Goal: Navigation & Orientation: Find specific page/section

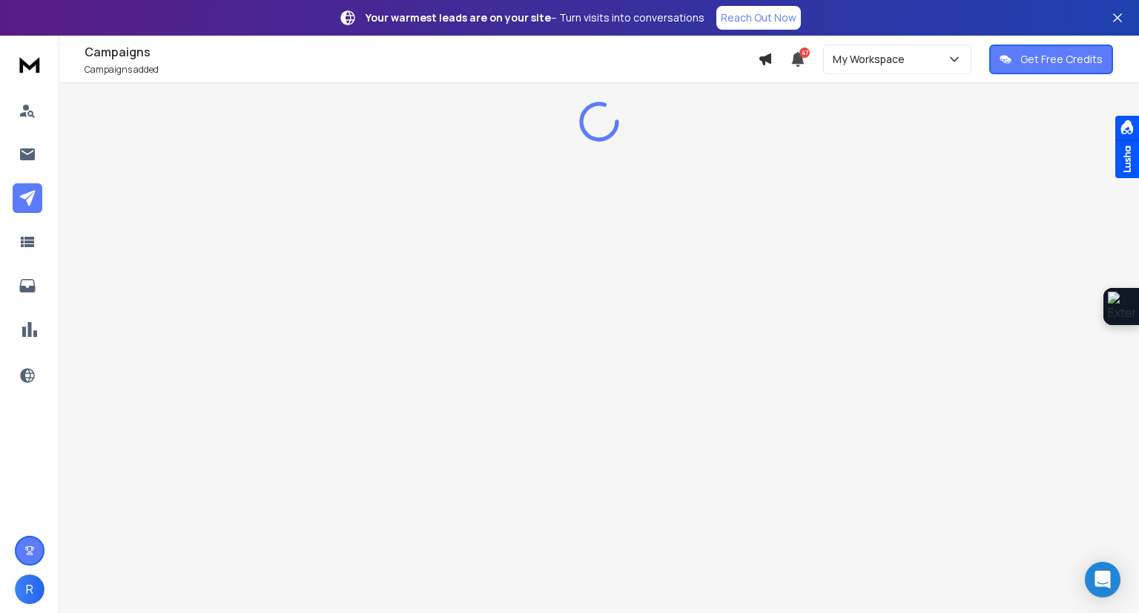
click at [1119, 16] on icon at bounding box center [1117, 17] width 13 height 13
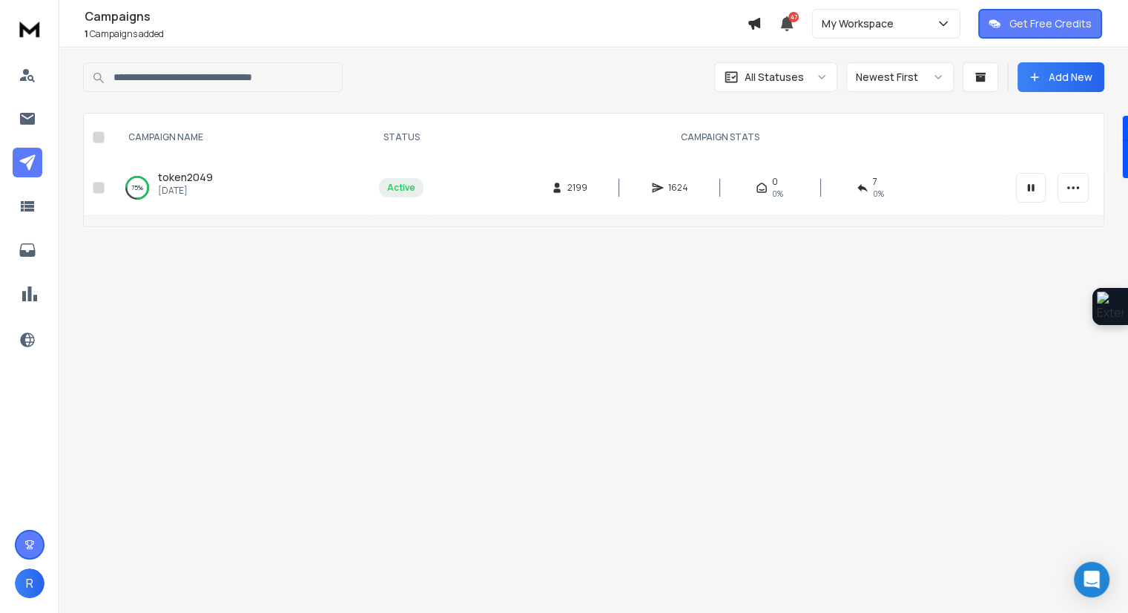
click at [577, 66] on div at bounding box center [338, 77] width 511 height 30
click at [27, 113] on icon at bounding box center [27, 119] width 15 height 12
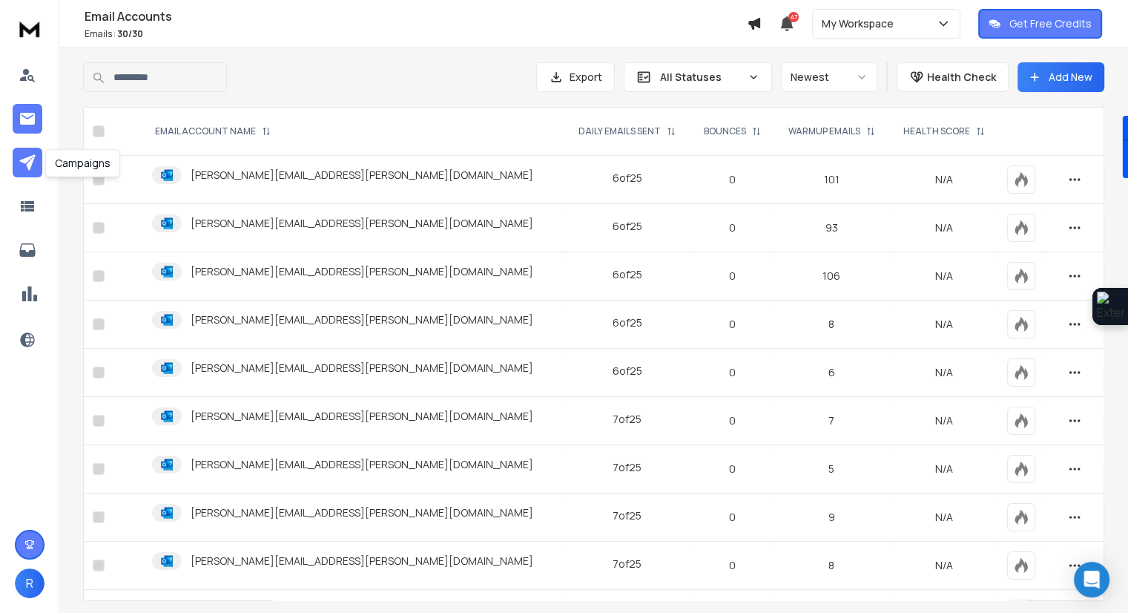
click at [19, 154] on icon at bounding box center [28, 163] width 18 height 18
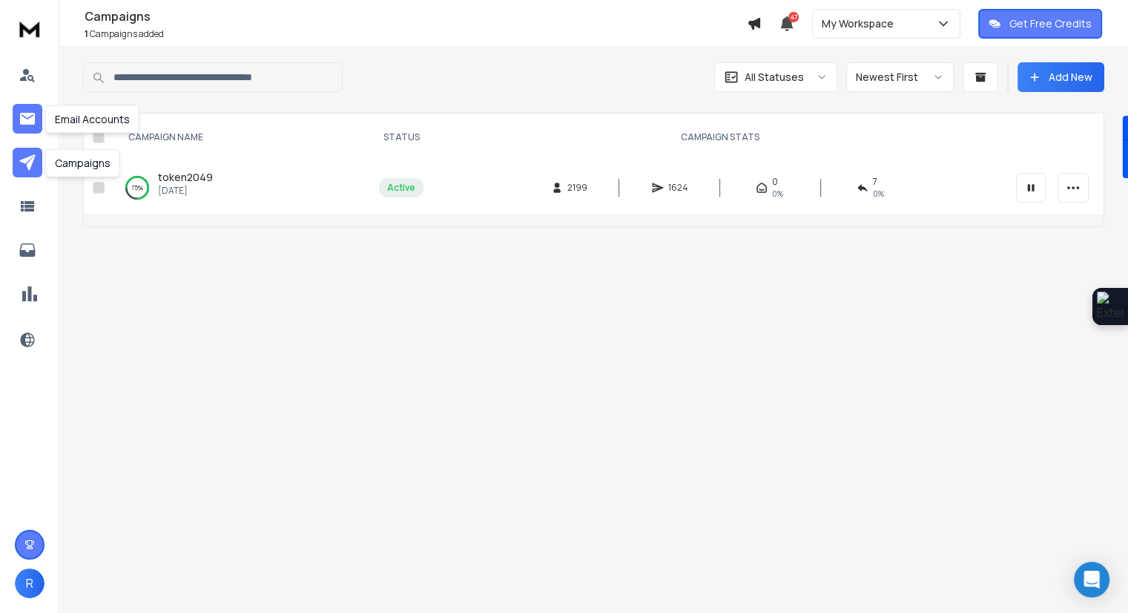
click at [22, 113] on icon at bounding box center [27, 119] width 15 height 12
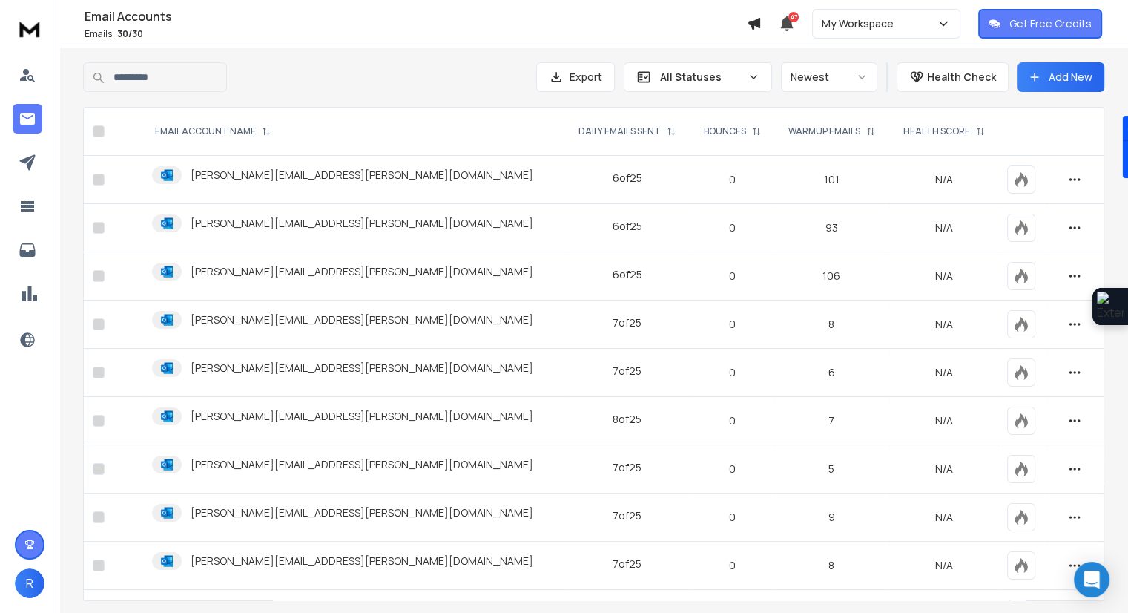
click at [442, 89] on div at bounding box center [305, 77] width 444 height 30
